Goal: Task Accomplishment & Management: Manage account settings

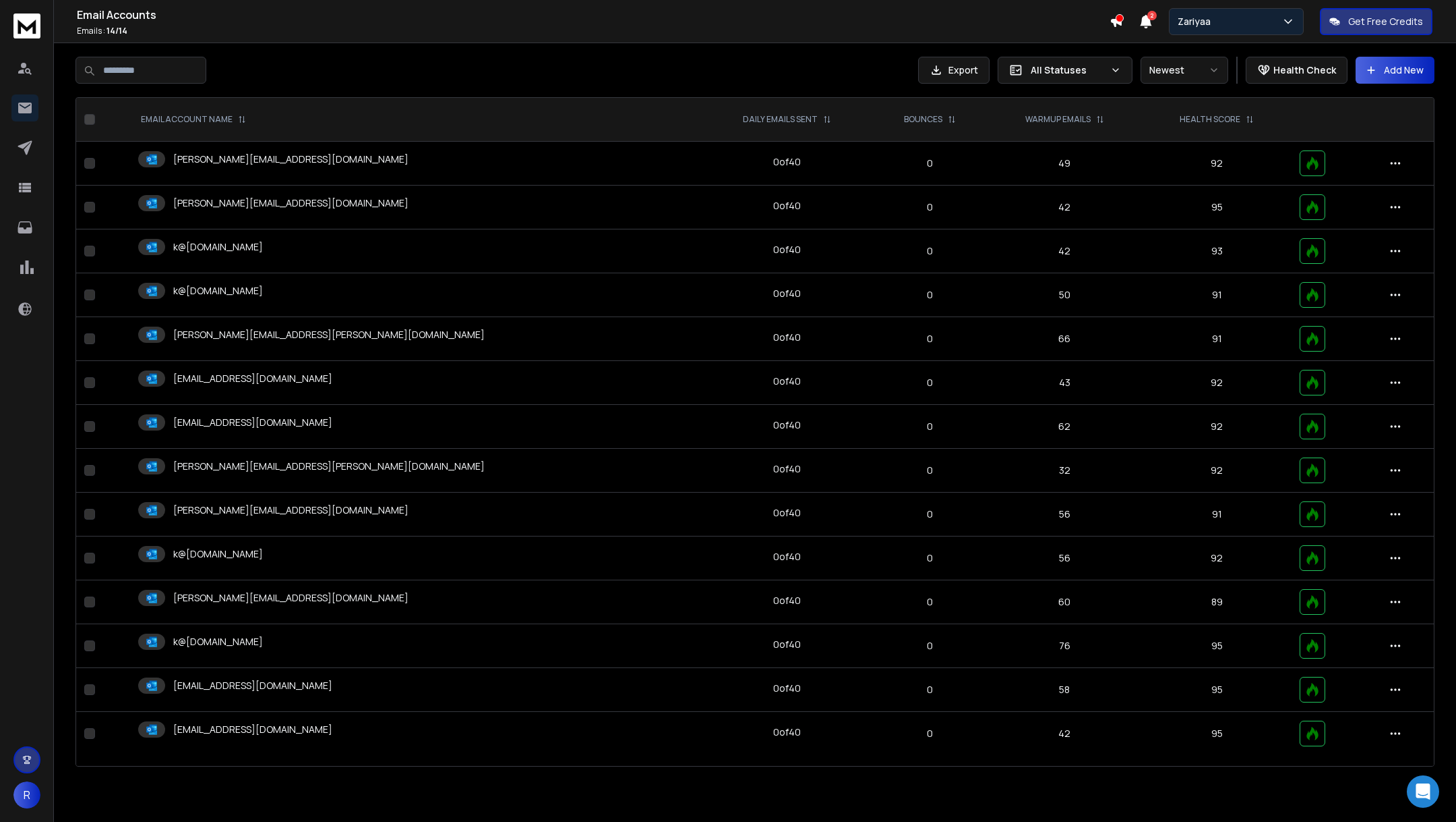
click at [1245, 10] on button "Zariyaa" at bounding box center [1237, 22] width 135 height 27
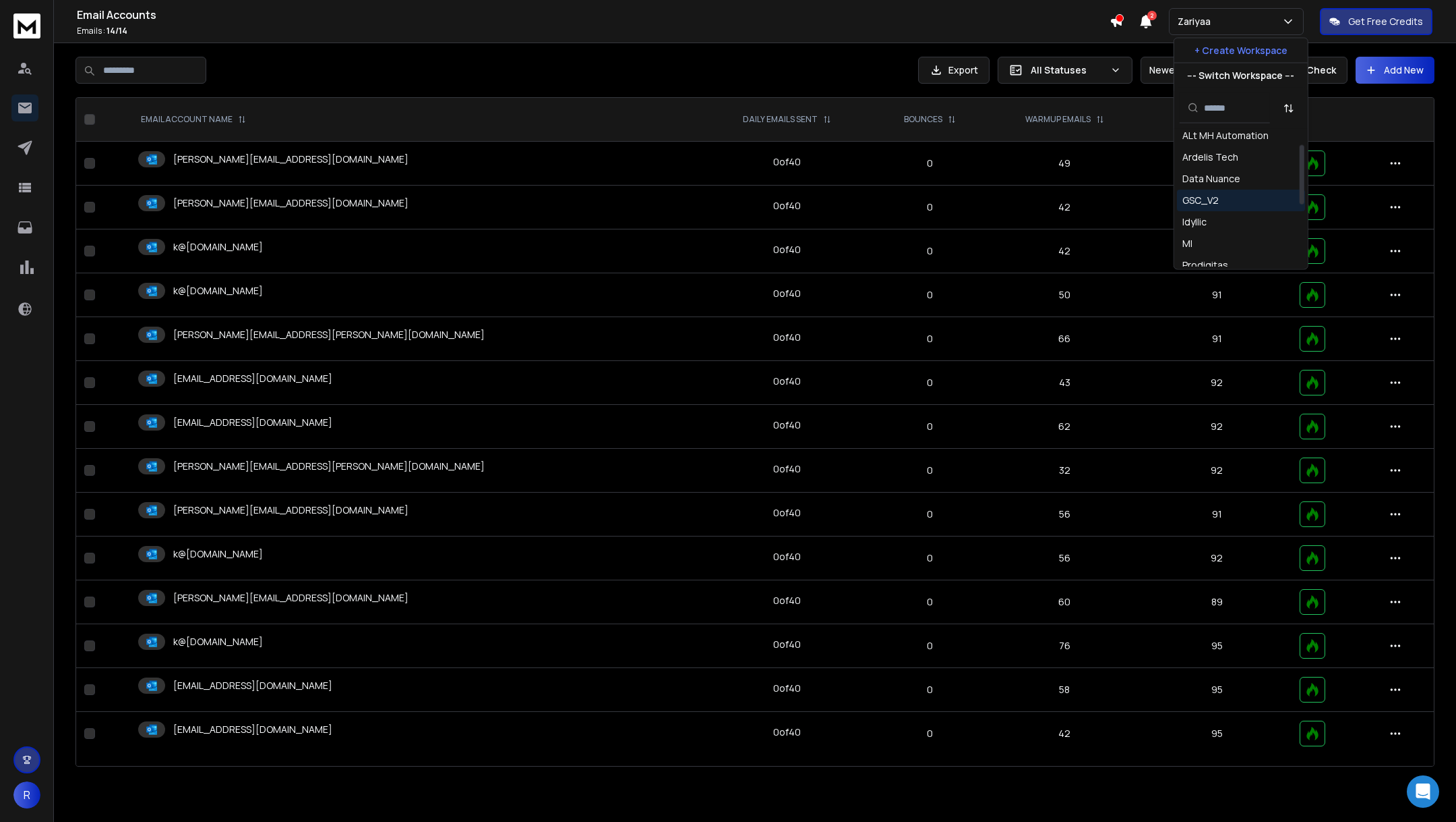
scroll to position [29, 0]
click at [1205, 221] on div "Idyllic" at bounding box center [1195, 221] width 24 height 14
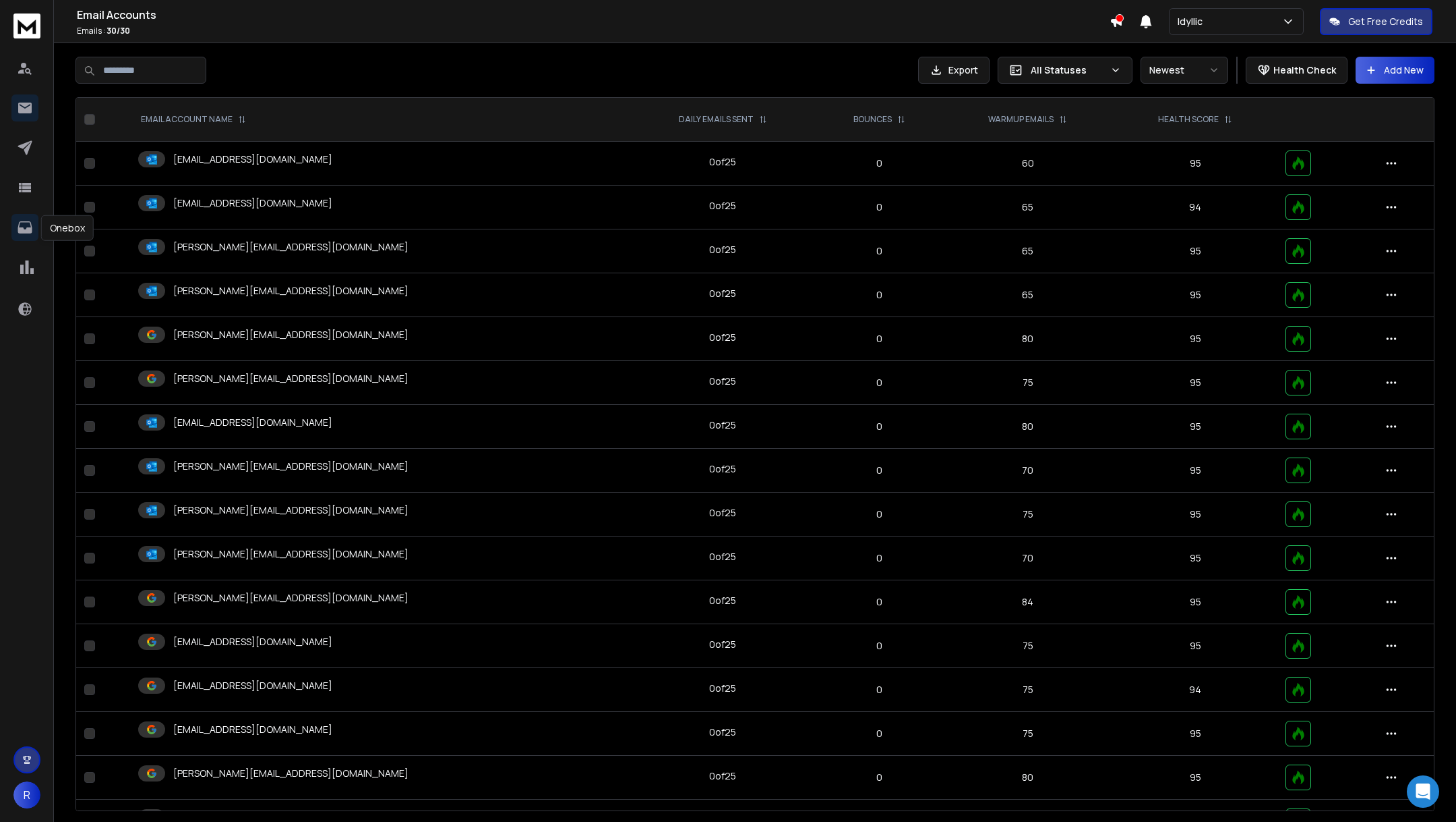
click at [27, 227] on icon at bounding box center [25, 227] width 16 height 16
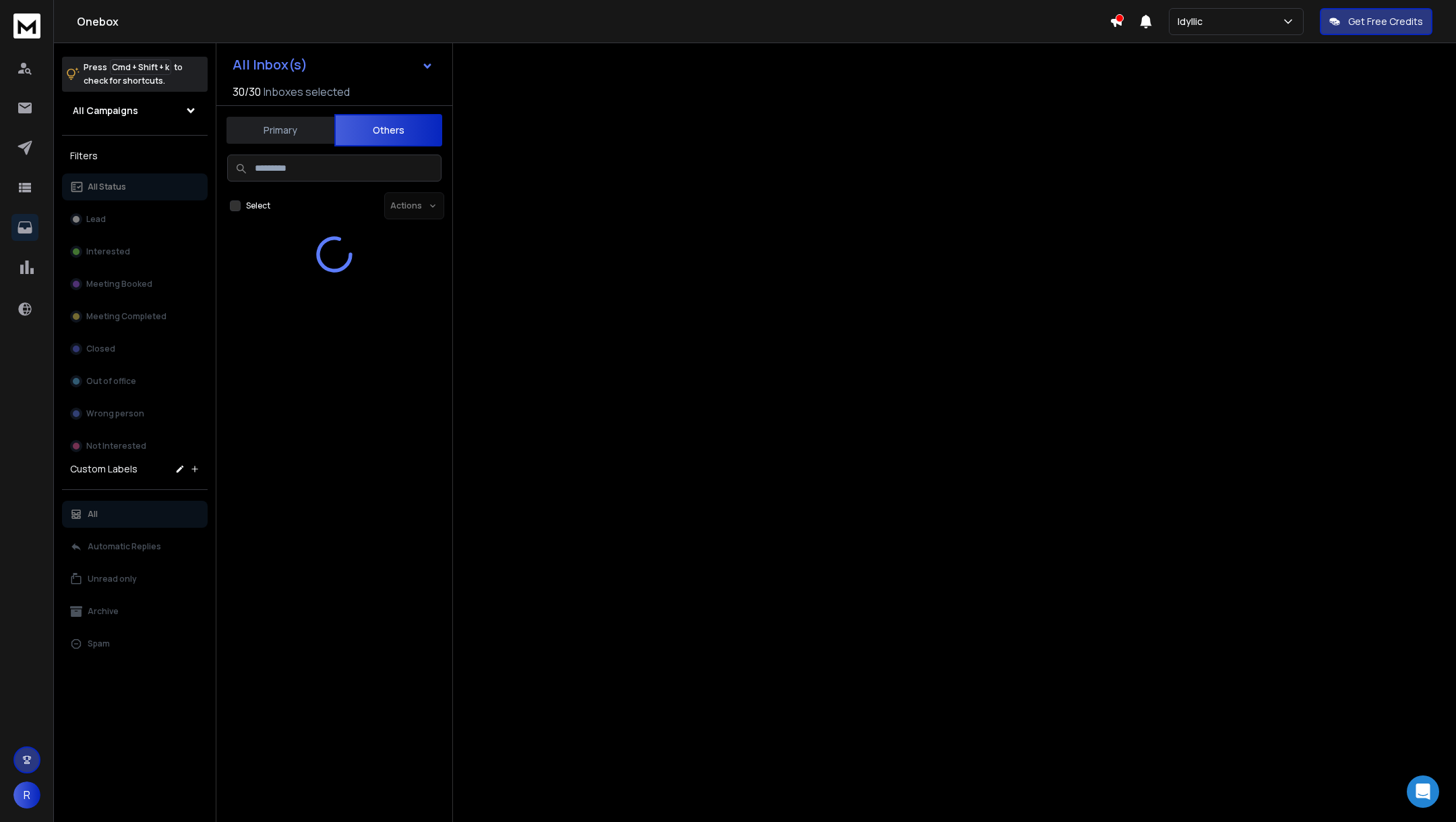
click at [401, 125] on button "Others" at bounding box center [388, 130] width 108 height 32
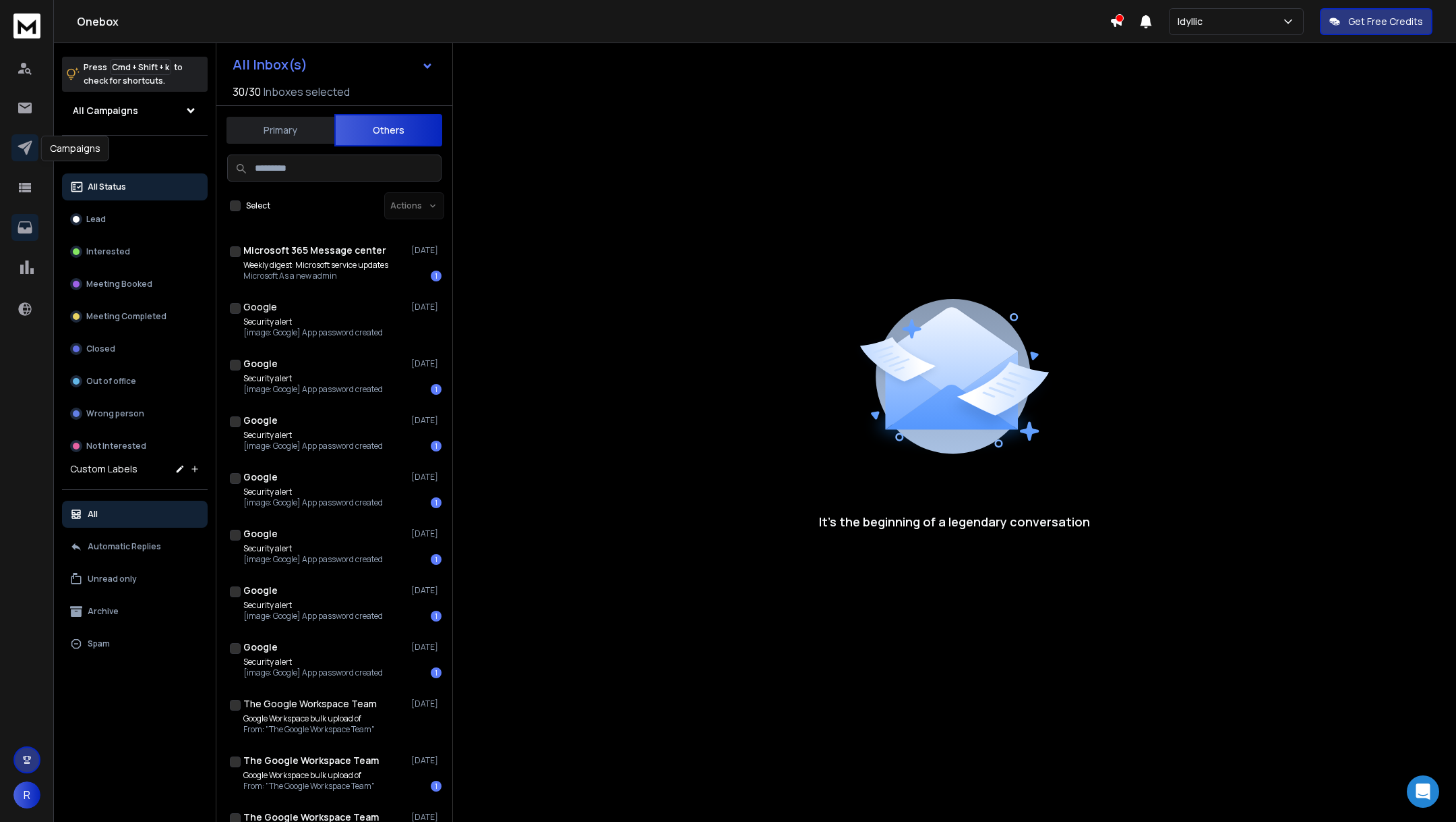
click at [27, 145] on icon at bounding box center [25, 148] width 14 height 14
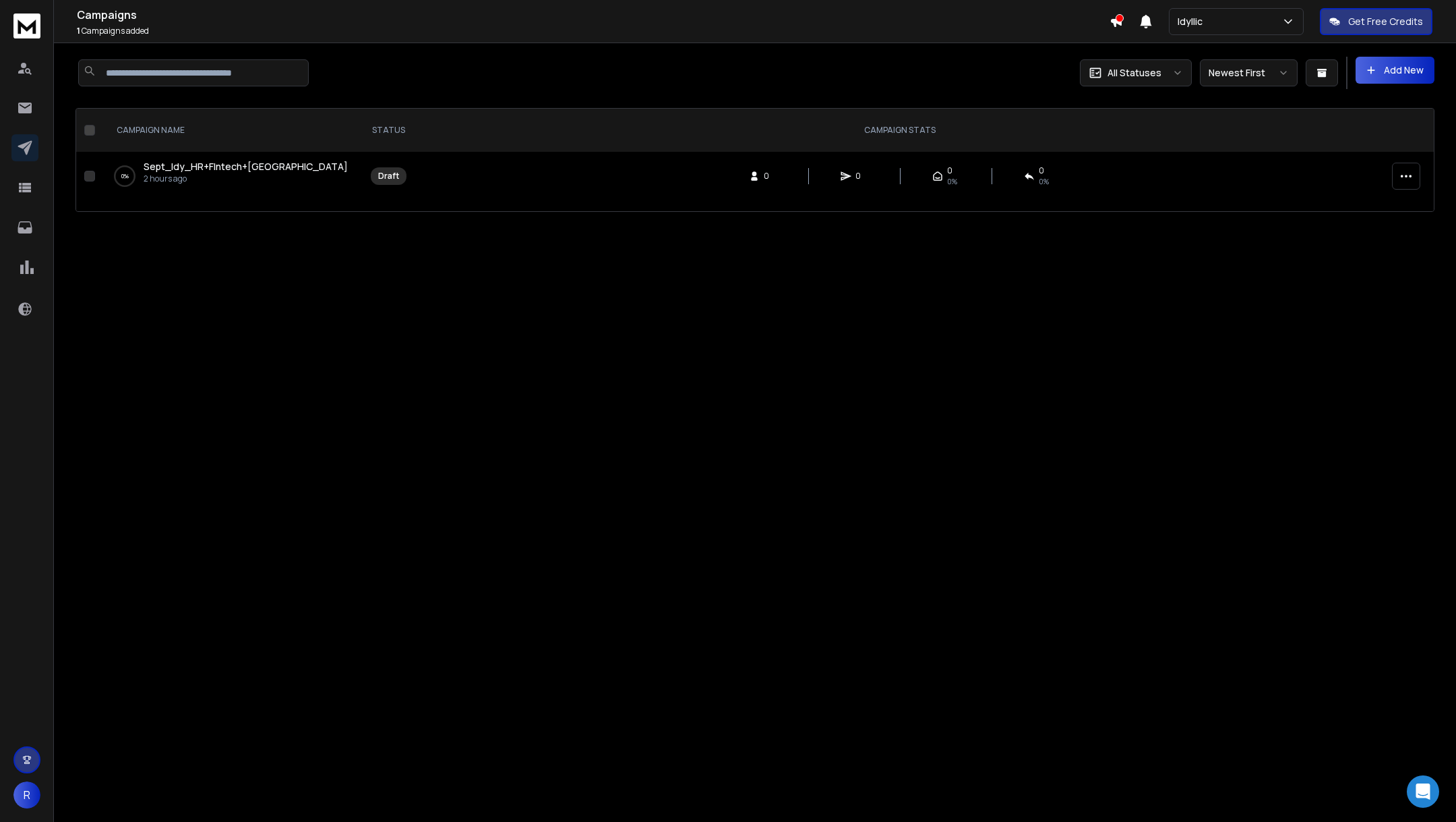
click at [247, 165] on span "Sept_Idy_HR+FIntech+[GEOGRAPHIC_DATA]" at bounding box center [246, 166] width 204 height 13
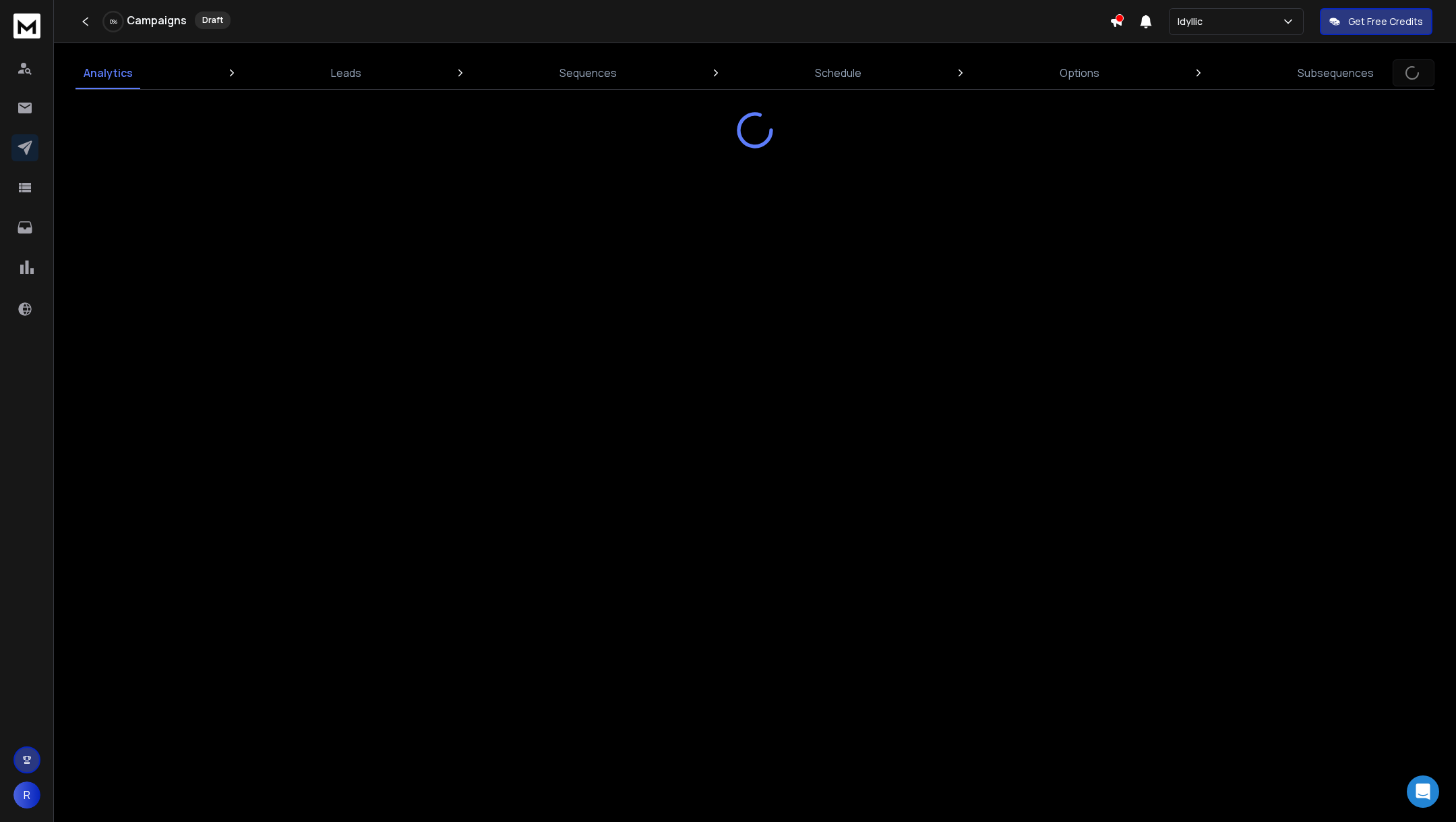
click at [589, 89] on div "Analytics Leads Sequences Schedule Options Subsequences" at bounding box center [755, 73] width 1359 height 33
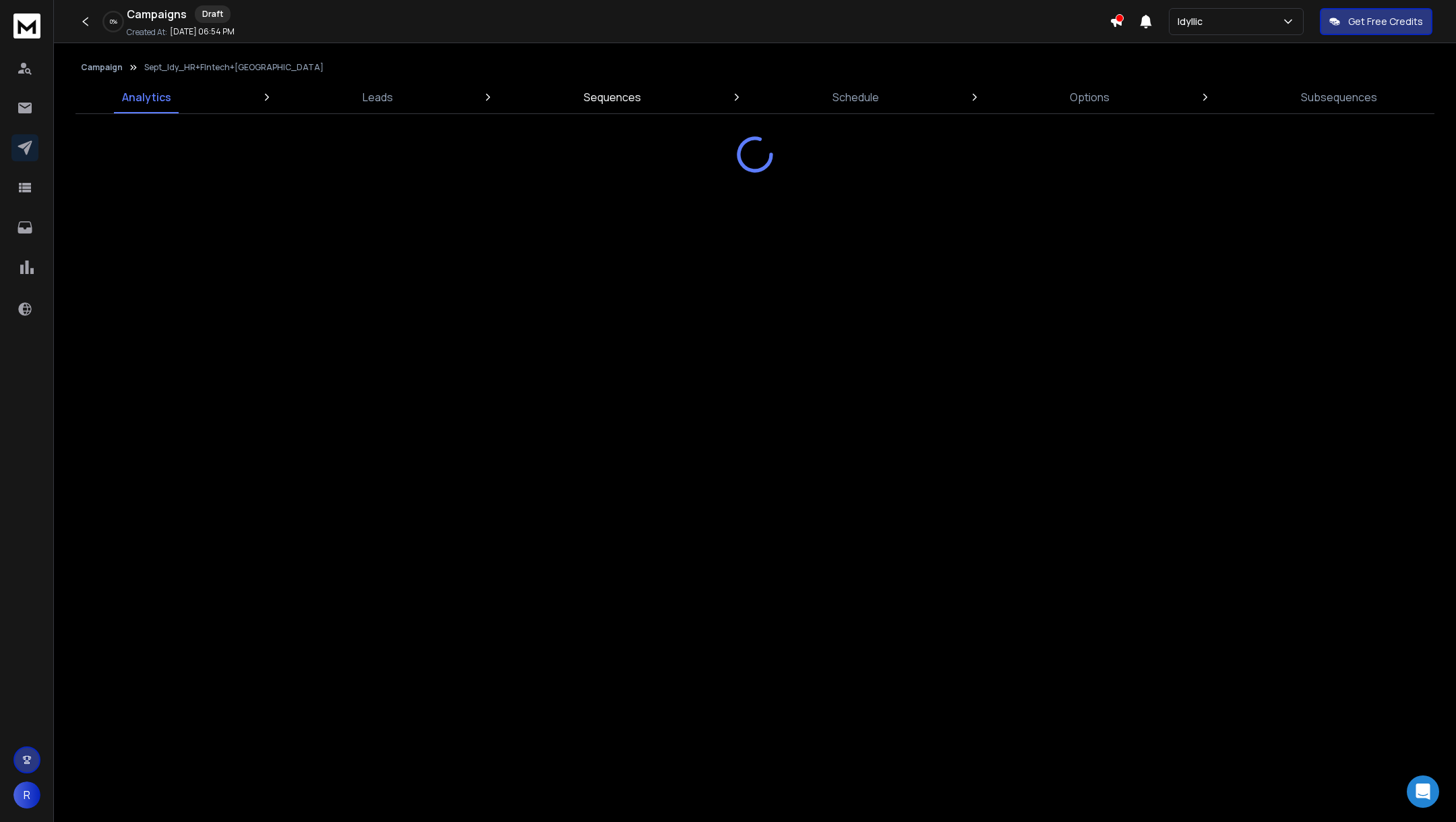
click at [631, 87] on link "Sequences" at bounding box center [613, 97] width 74 height 32
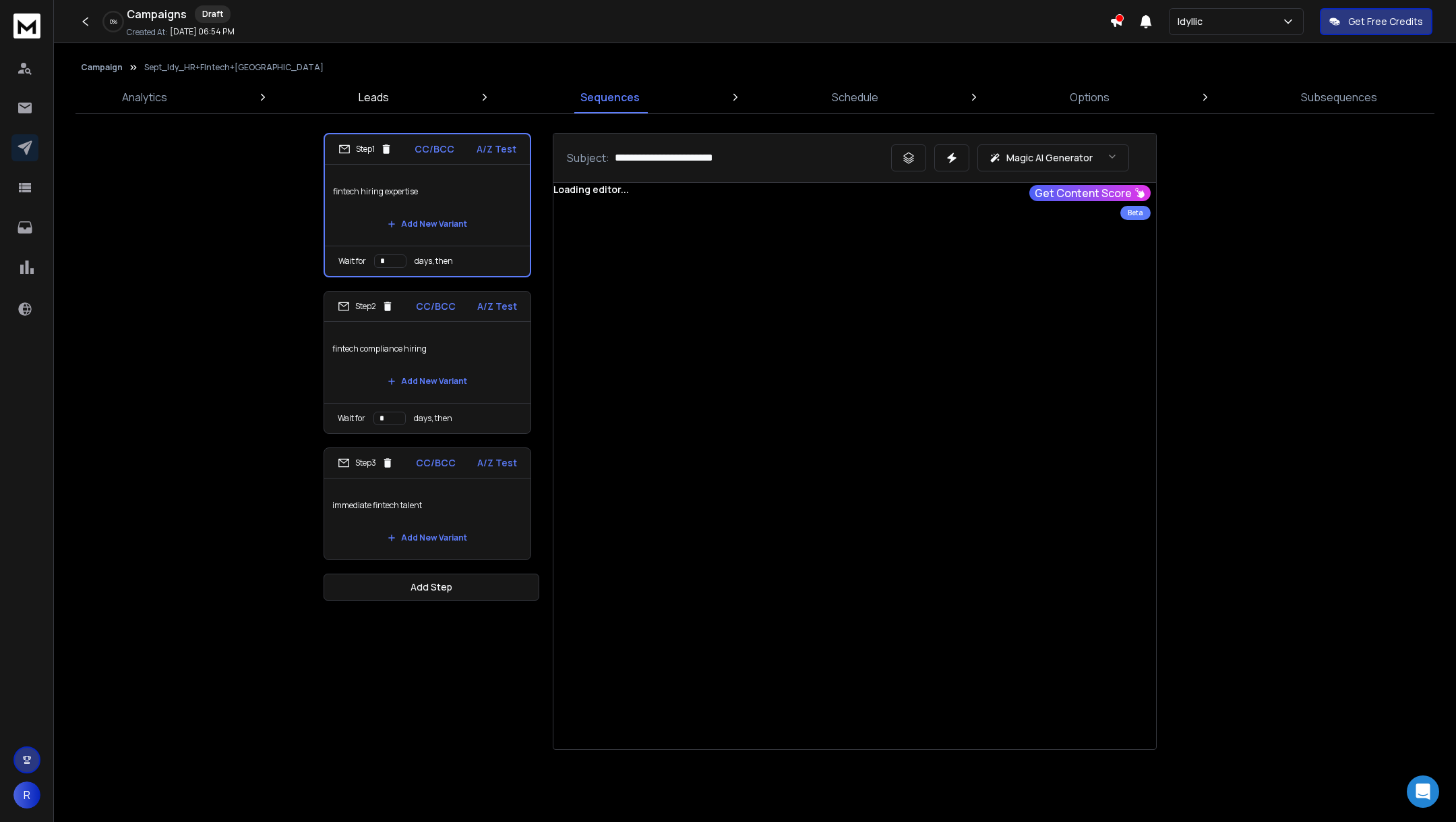
click at [383, 96] on p "Leads" at bounding box center [374, 97] width 31 height 16
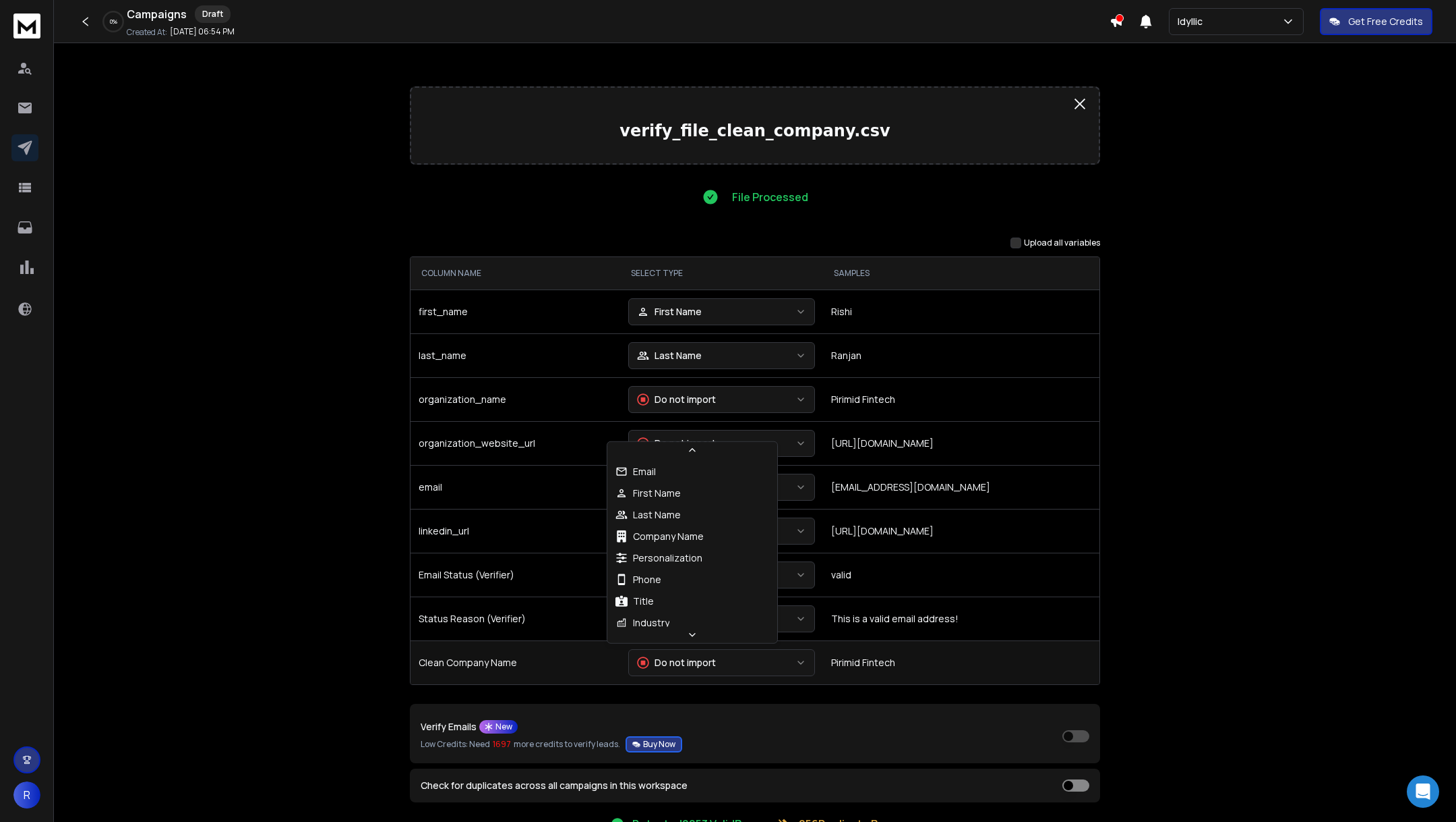
click at [688, 651] on button "Do not import" at bounding box center [721, 663] width 187 height 27
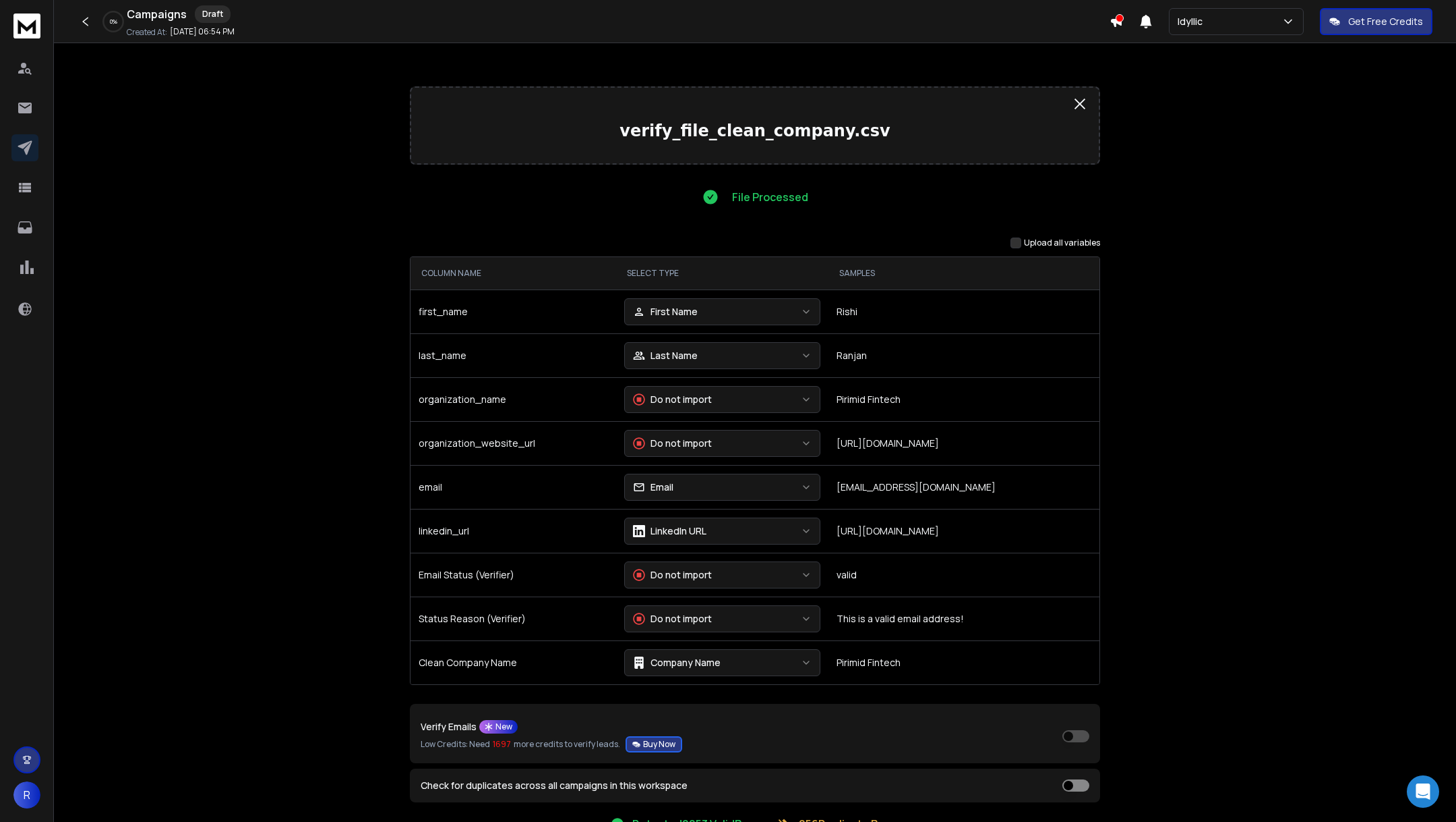
scroll to position [69, 0]
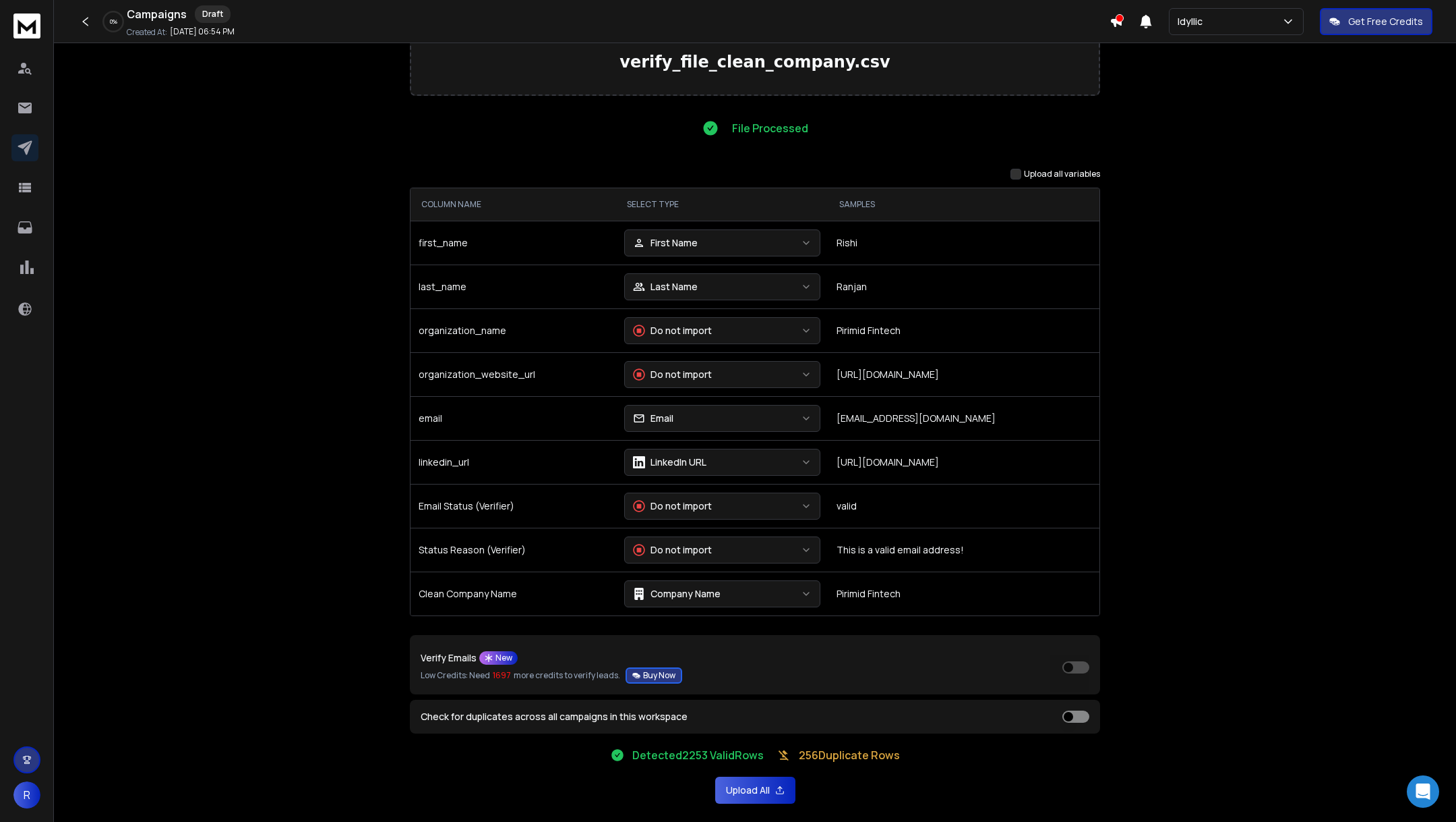
click at [755, 790] on button "Upload All" at bounding box center [756, 790] width 80 height 27
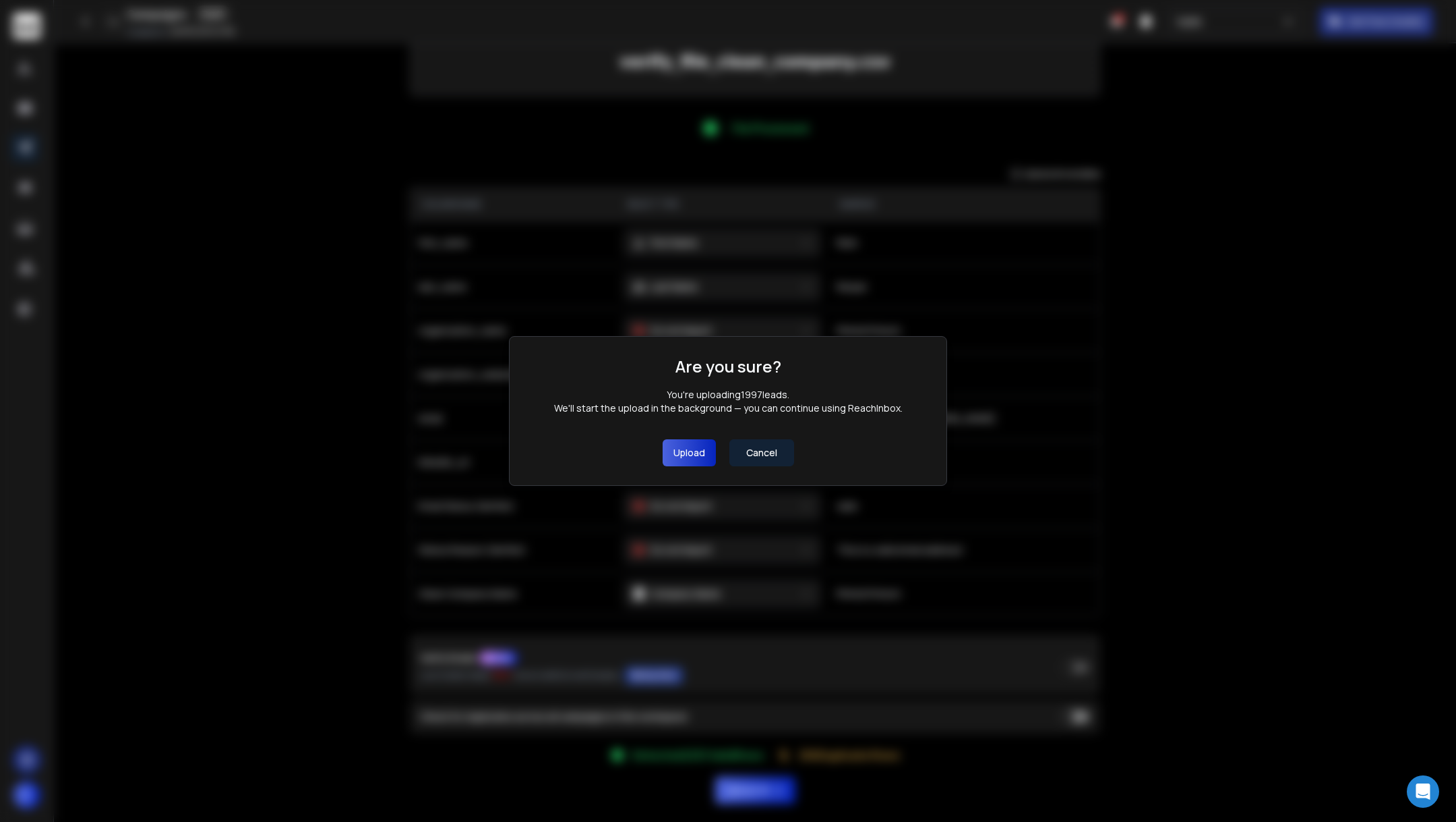
click at [699, 452] on button "Upload" at bounding box center [689, 453] width 53 height 27
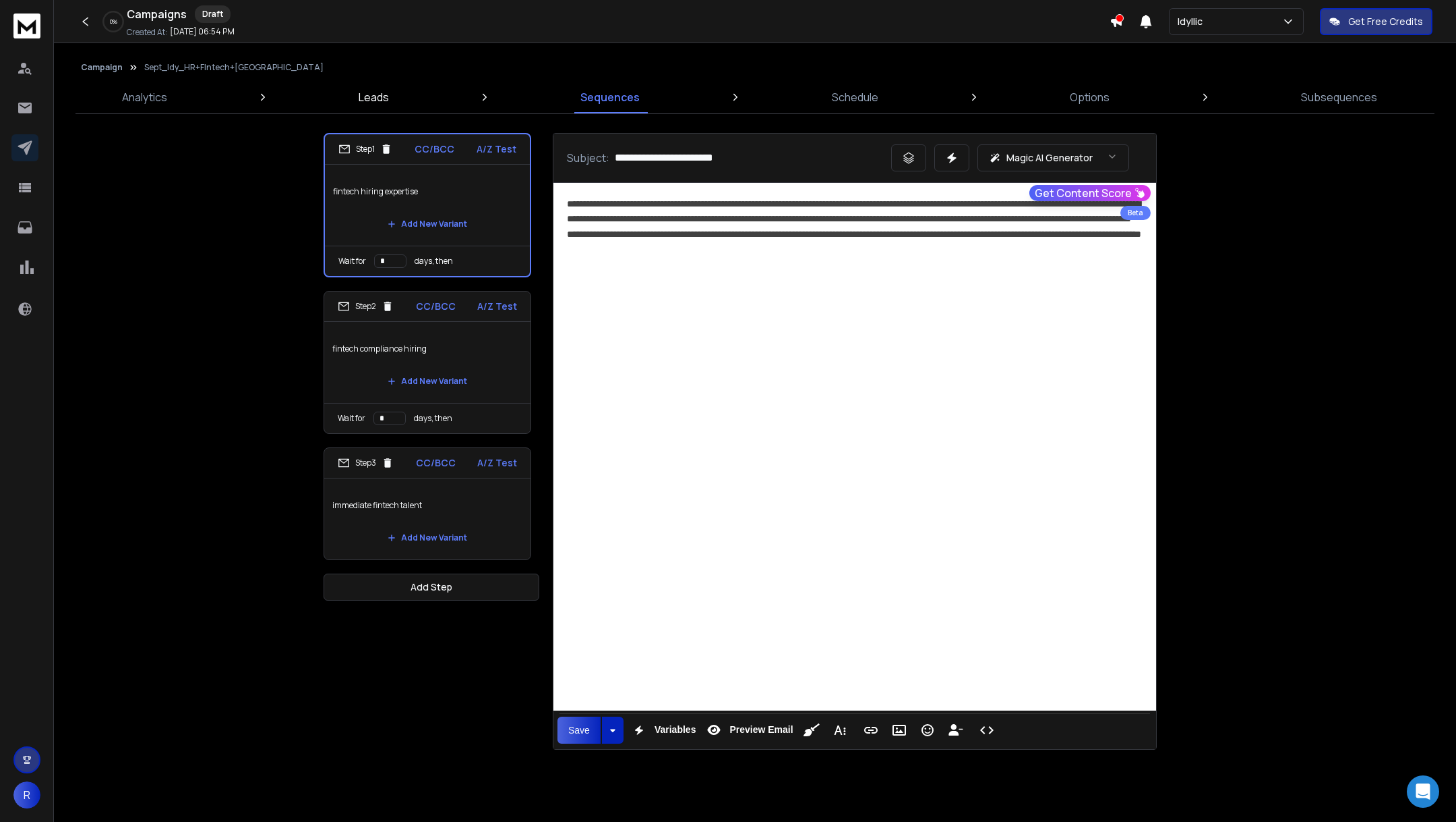
click at [376, 95] on p "Leads" at bounding box center [374, 97] width 31 height 16
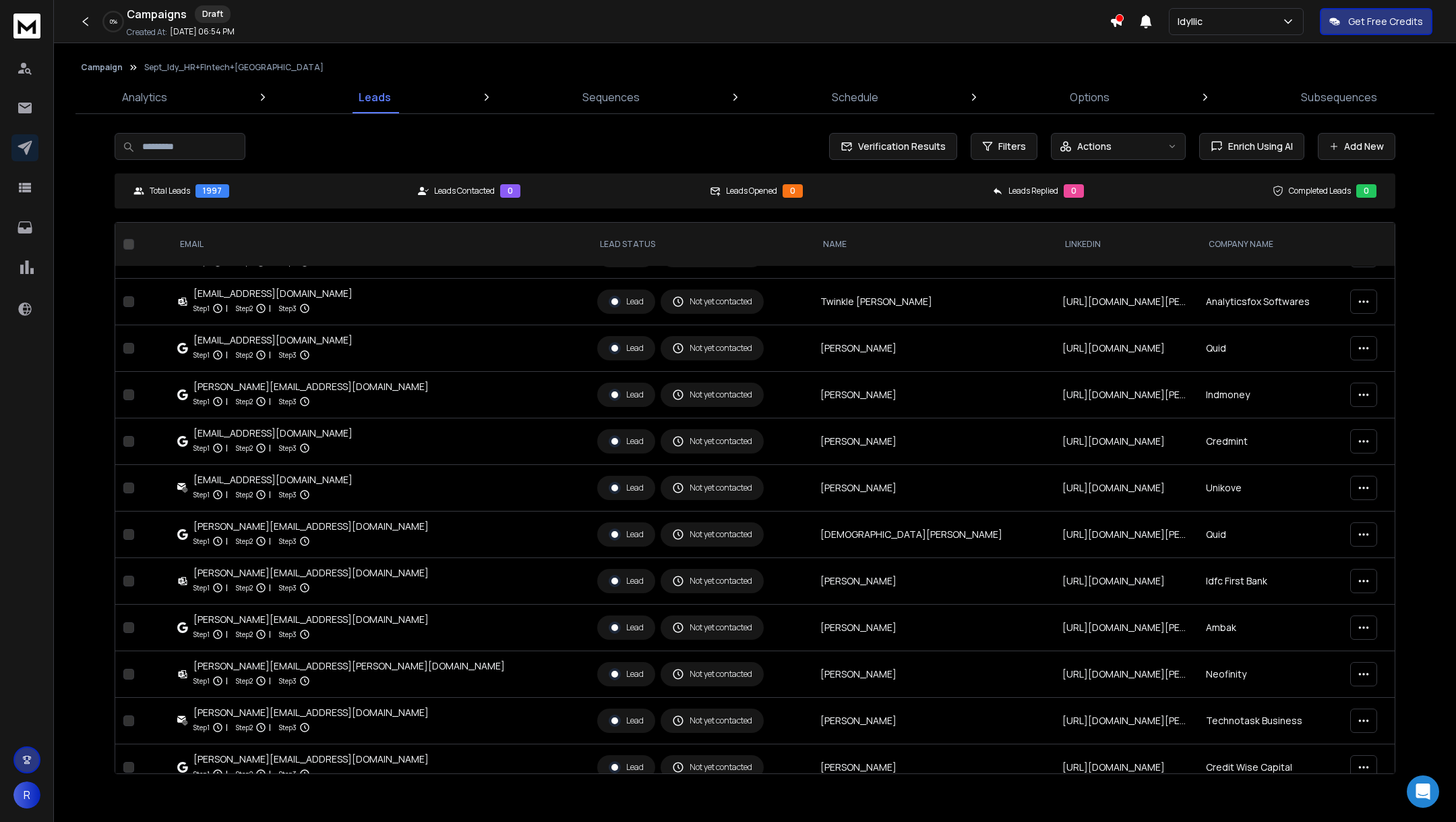
scroll to position [4140, 0]
